Goal: Communication & Community: Answer question/provide support

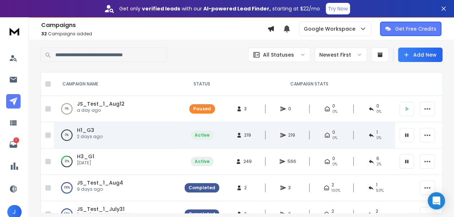
click at [156, 137] on div "0 % H1_G3 2 days ago" at bounding box center [117, 135] width 112 height 17
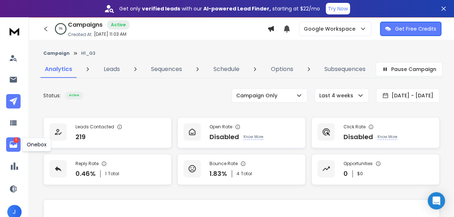
click at [19, 144] on link "1" at bounding box center [13, 145] width 14 height 14
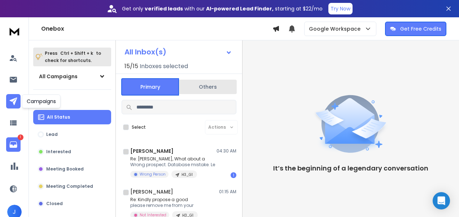
click at [16, 100] on icon at bounding box center [13, 102] width 8 height 8
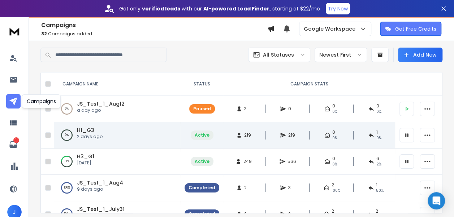
click at [137, 146] on td "0 % H1_G3 2 days ago" at bounding box center [117, 135] width 126 height 26
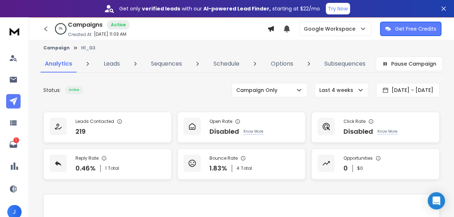
scroll to position [5, 0]
click at [169, 61] on p "Sequences" at bounding box center [166, 64] width 31 height 9
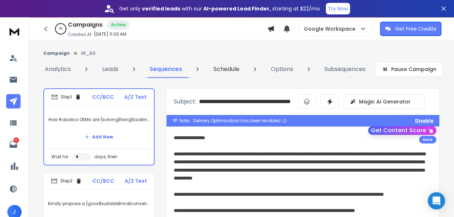
click at [234, 70] on p "Schedule" at bounding box center [226, 69] width 26 height 9
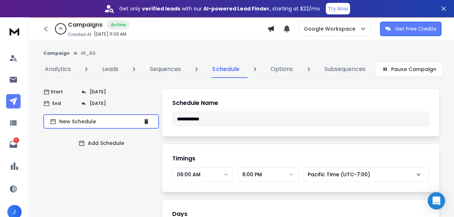
scroll to position [70, 0]
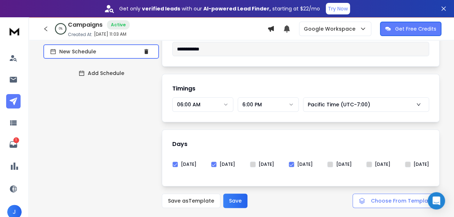
click at [240, 198] on button "Save" at bounding box center [235, 201] width 24 height 14
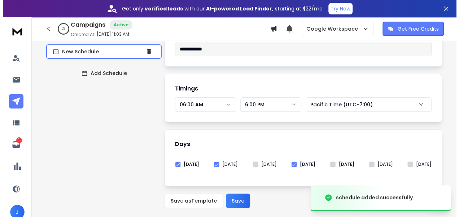
scroll to position [0, 0]
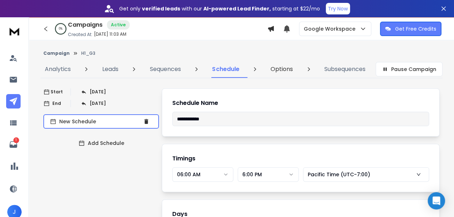
click at [291, 66] on p "Options" at bounding box center [282, 69] width 22 height 9
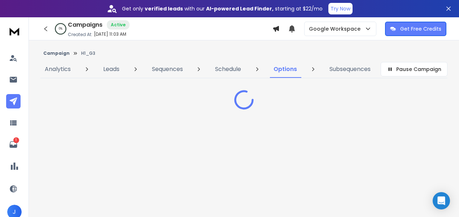
select select "*"
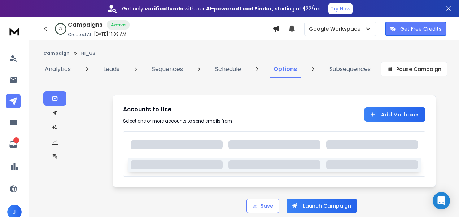
scroll to position [7, 0]
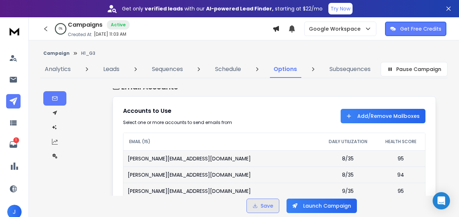
click at [264, 205] on button "Save" at bounding box center [263, 206] width 33 height 14
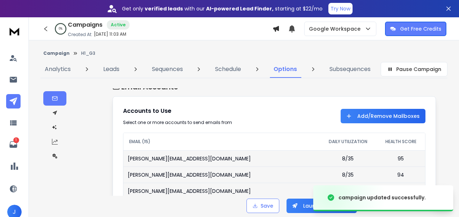
click at [301, 206] on button "Launch Campaign" at bounding box center [322, 206] width 70 height 14
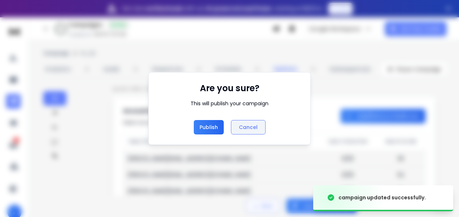
click at [207, 127] on button "Publish" at bounding box center [209, 127] width 30 height 14
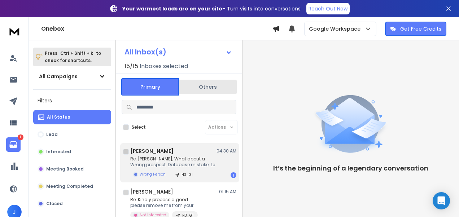
click at [184, 149] on div "Pierre Asseo 04:30 AM" at bounding box center [183, 151] width 106 height 7
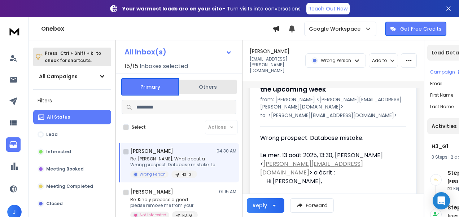
scroll to position [57, 0]
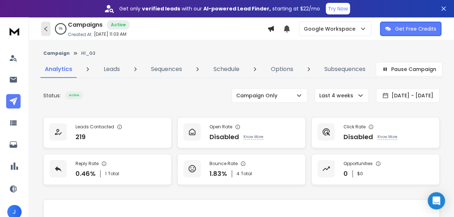
click at [48, 30] on icon at bounding box center [46, 29] width 7 height 7
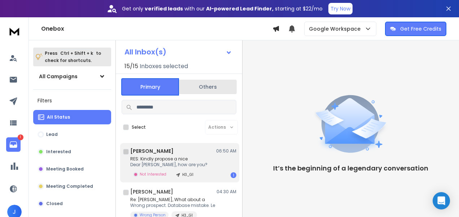
click at [171, 155] on div "Luiz Americo 06:50 AM" at bounding box center [183, 151] width 106 height 7
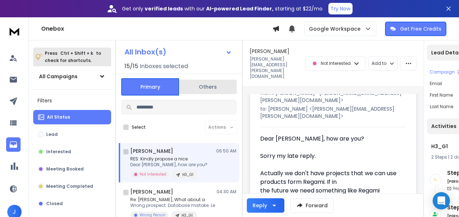
scroll to position [55, 0]
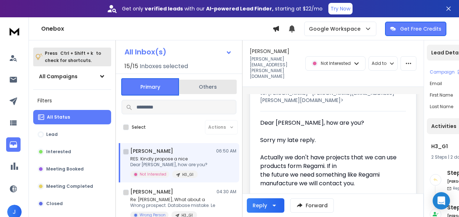
scroll to position [70, 0]
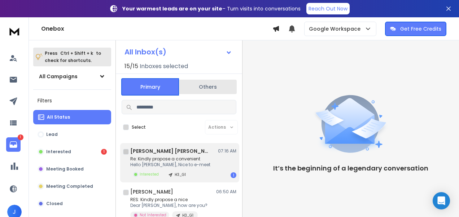
click at [193, 161] on p "Re: Kindly propose a convenient" at bounding box center [170, 159] width 80 height 6
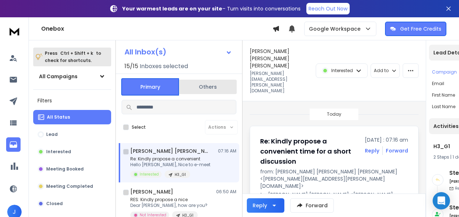
click at [408, 147] on div "Forward" at bounding box center [397, 150] width 22 height 7
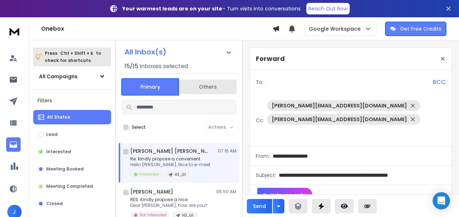
click at [298, 82] on input at bounding box center [292, 82] width 51 height 13
click at [314, 76] on input at bounding box center [292, 82] width 51 height 13
type input "*****"
click at [292, 83] on icon at bounding box center [294, 83] width 4 height 4
click at [291, 83] on input at bounding box center [292, 82] width 51 height 13
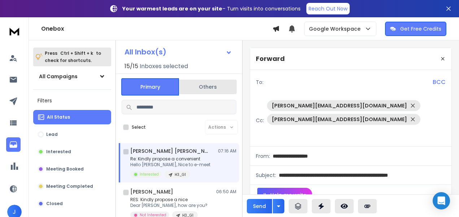
paste input "**********"
type input "**********"
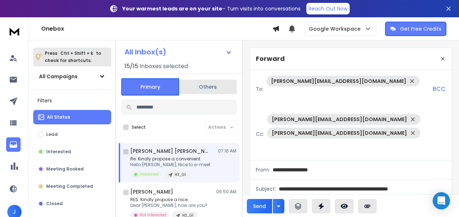
scroll to position [0, 0]
paste input "**********"
type input "**********"
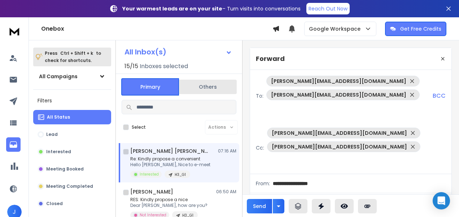
scroll to position [0, 0]
click at [410, 97] on icon at bounding box center [413, 95] width 6 height 6
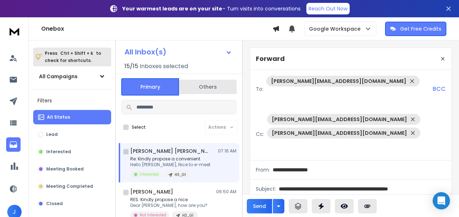
click at [342, 90] on div "[PERSON_NAME][EMAIL_ADDRESS][DOMAIN_NAME]" at bounding box center [349, 89] width 164 height 27
click at [323, 94] on input at bounding box center [301, 96] width 68 height 13
paste input "**********"
type input "**********"
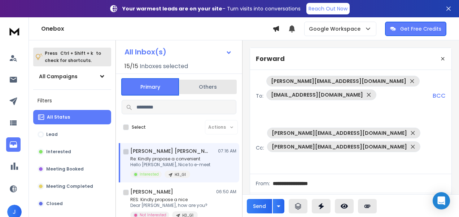
scroll to position [0, 0]
click at [382, 92] on div "sankar@regamisolutions.com malairaj@regamisolutions.com" at bounding box center [349, 96] width 164 height 40
click at [410, 147] on icon at bounding box center [413, 147] width 6 height 6
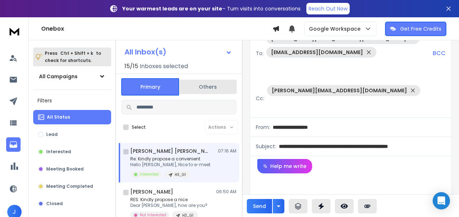
scroll to position [46, 0]
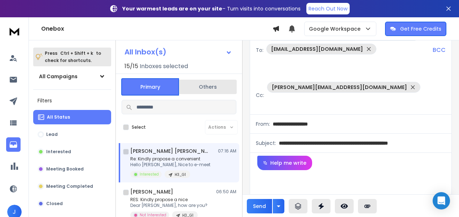
click at [260, 206] on button "Send" at bounding box center [259, 206] width 25 height 14
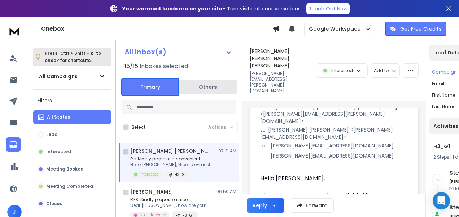
scroll to position [65, 0]
click at [161, 154] on h1 "[PERSON_NAME] [PERSON_NAME] [PERSON_NAME]" at bounding box center [169, 151] width 79 height 7
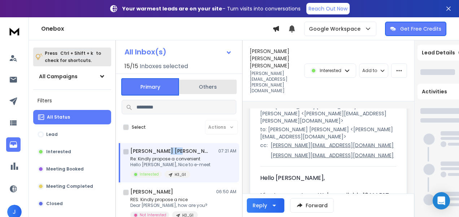
click at [161, 154] on h1 "[PERSON_NAME] [PERSON_NAME] [PERSON_NAME]" at bounding box center [169, 151] width 79 height 7
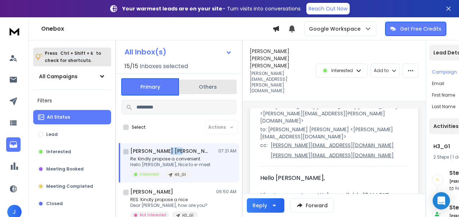
copy h1 "Costa"
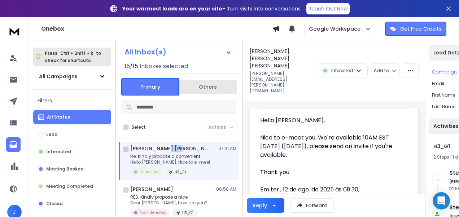
scroll to position [0, 0]
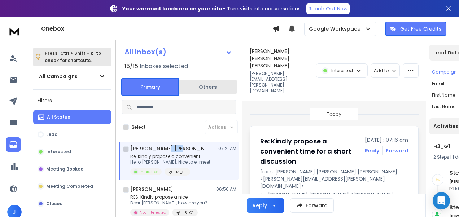
click at [380, 147] on button "Reply" at bounding box center [372, 150] width 14 height 7
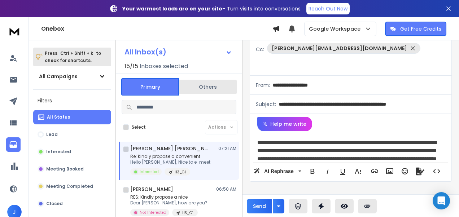
scroll to position [47, 0]
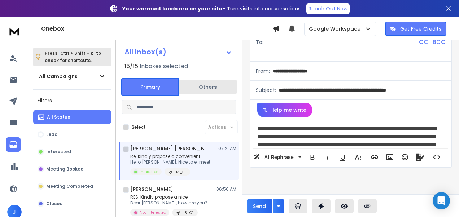
click at [303, 129] on div "**********" at bounding box center [348, 145] width 180 height 40
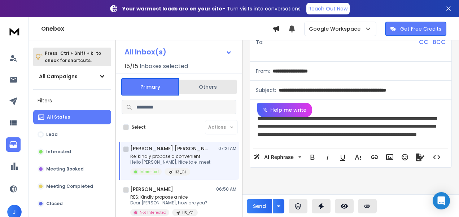
scroll to position [21, 0]
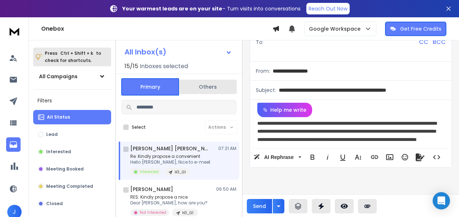
click at [311, 124] on div "**********" at bounding box center [348, 136] width 180 height 33
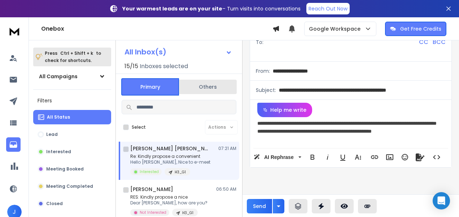
scroll to position [46, 0]
click at [396, 130] on div "**********" at bounding box center [348, 127] width 180 height 33
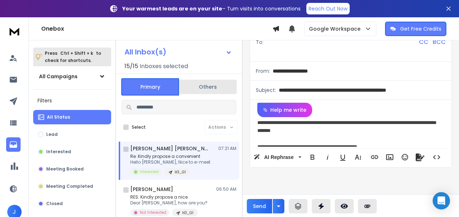
scroll to position [54, 0]
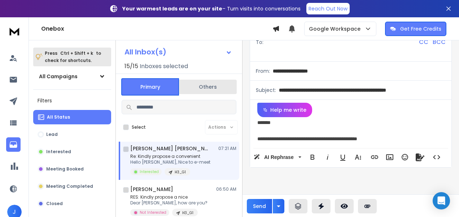
click at [314, 138] on div "**********" at bounding box center [348, 139] width 180 height 8
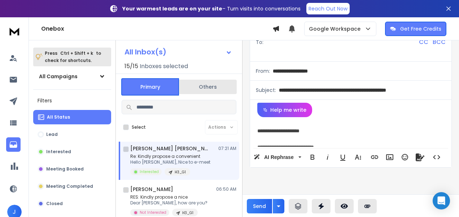
scroll to position [70, 0]
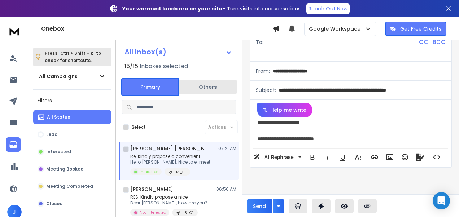
click at [278, 139] on div "**********" at bounding box center [348, 139] width 180 height 8
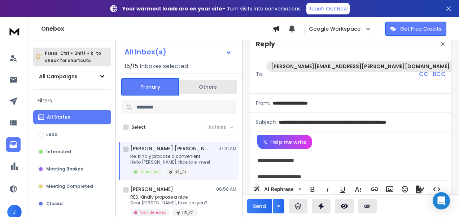
scroll to position [15, 0]
click at [420, 71] on p "CC" at bounding box center [423, 74] width 9 height 9
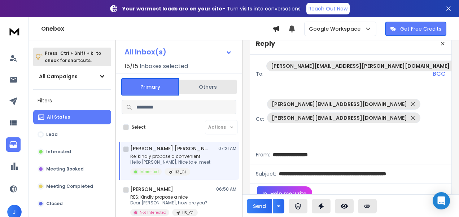
click at [410, 105] on icon at bounding box center [413, 104] width 6 height 6
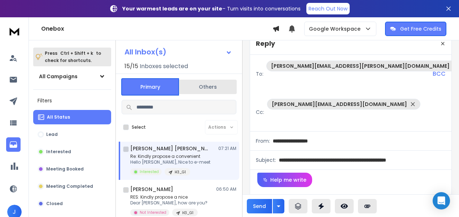
click at [411, 104] on icon at bounding box center [413, 105] width 4 height 4
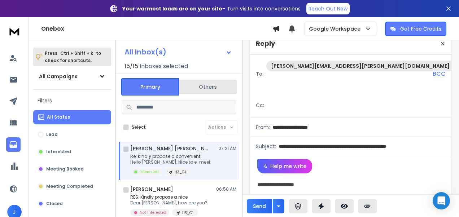
click at [290, 104] on input at bounding box center [292, 105] width 51 height 13
paste input "**********"
type input "**********"
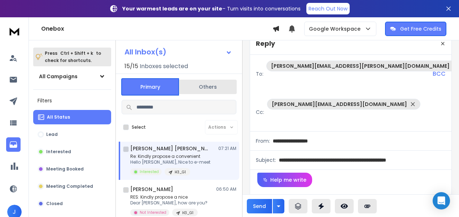
scroll to position [0, 0]
paste input "**********"
type input "**********"
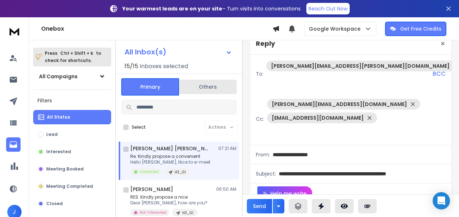
scroll to position [0, 0]
click at [386, 92] on div "To: joao.campos@arthwind.com.br BCC" at bounding box center [351, 74] width 202 height 38
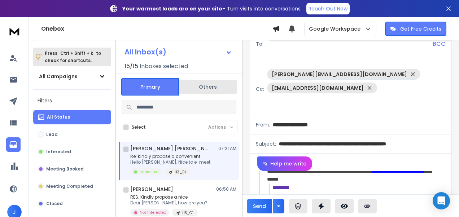
scroll to position [14, 0]
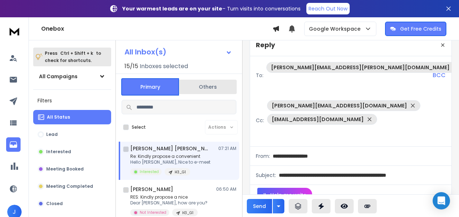
click at [258, 205] on button "Send" at bounding box center [259, 206] width 25 height 14
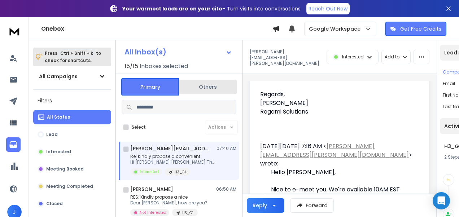
scroll to position [0, 0]
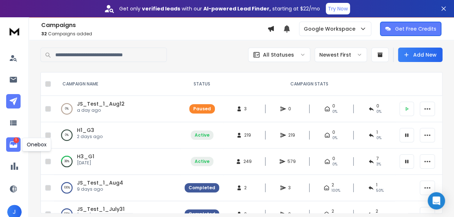
click at [13, 141] on icon at bounding box center [13, 144] width 9 height 9
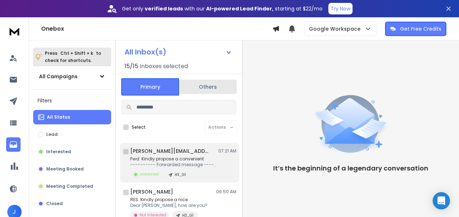
click at [172, 153] on h1 "[PERSON_NAME][EMAIL_ADDRESS][DOMAIN_NAME] +1" at bounding box center [169, 151] width 79 height 7
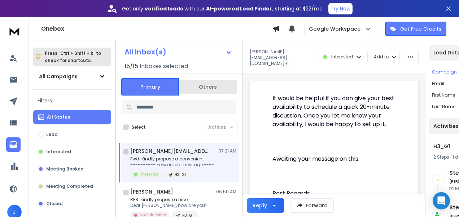
scroll to position [596, 0]
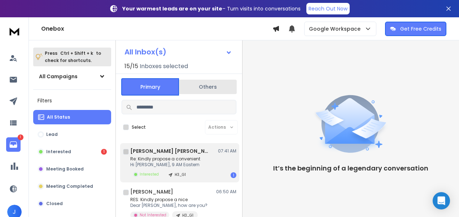
click at [187, 151] on h1 "[PERSON_NAME] [PERSON_NAME] [PERSON_NAME]" at bounding box center [169, 151] width 79 height 7
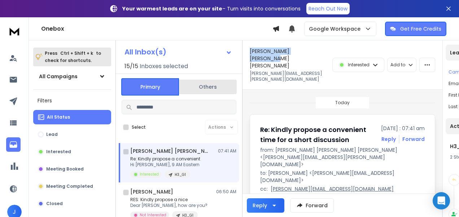
drag, startPoint x: 249, startPoint y: 51, endPoint x: 320, endPoint y: 49, distance: 71.2
click at [320, 49] on div "João Victor Costa Campos João Victor Costa Campos joao.campos@arthwind.com.br I…" at bounding box center [343, 64] width 200 height 49
copy h1 "[PERSON_NAME] [PERSON_NAME] [PERSON_NAME]"
drag, startPoint x: 320, startPoint y: 61, endPoint x: 250, endPoint y: 58, distance: 70.1
click at [250, 58] on div "João Victor Costa Campos João Victor Costa Campos joao.campos@arthwind.com.br I…" at bounding box center [343, 64] width 200 height 49
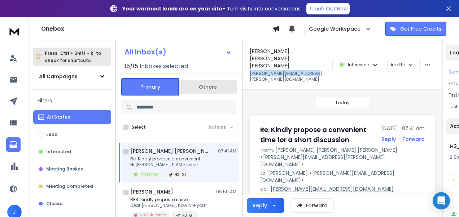
copy p "joao.campos@arthwind.com.br"
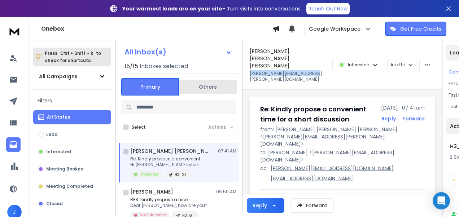
scroll to position [21, 0]
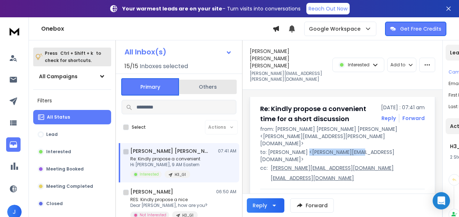
drag, startPoint x: 361, startPoint y: 134, endPoint x: 301, endPoint y: 137, distance: 60.1
click at [301, 149] on p "to: Emily Taylor <emily@regamiusa.com>" at bounding box center [342, 156] width 165 height 14
copy p "emily@regamiusa.com"
